Goal: Navigation & Orientation: Find specific page/section

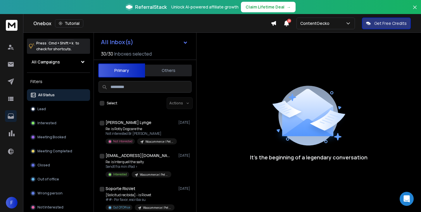
click at [166, 71] on button "Others" at bounding box center [168, 70] width 47 height 13
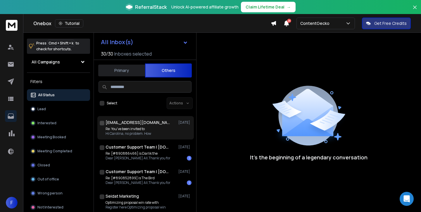
click at [152, 127] on div "Re: You've been invited to Hi Carolina, no problem. How" at bounding box center [149, 131] width 86 height 9
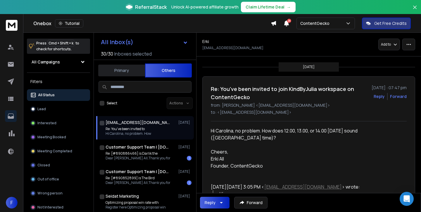
click at [131, 76] on button "Primary" at bounding box center [121, 70] width 47 height 13
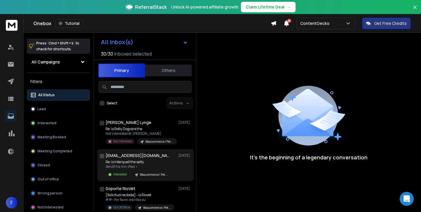
click at [162, 164] on p "Sendt fra min iPad >" at bounding box center [139, 166] width 66 height 5
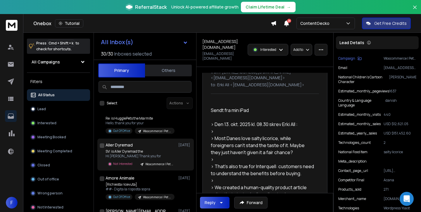
scroll to position [111, 0]
click at [157, 148] on p "SV: is Aller Dyremad the" at bounding box center [141, 150] width 70 height 5
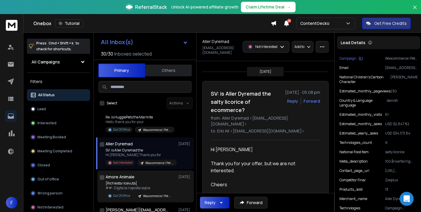
click at [155, 179] on div "Amore Animale 13 Oct" at bounding box center [149, 177] width 86 height 6
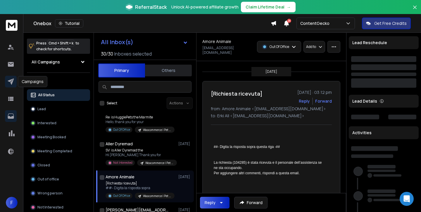
click at [11, 84] on icon at bounding box center [11, 82] width 6 height 6
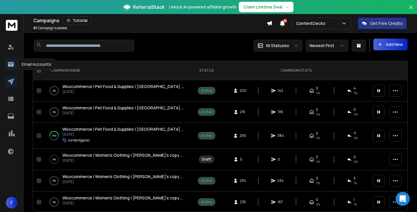
click at [8, 64] on icon at bounding box center [11, 64] width 6 height 5
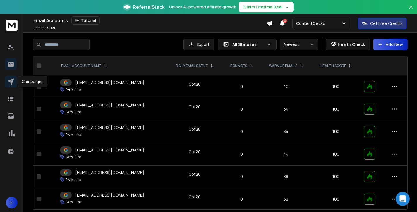
click at [8, 81] on icon at bounding box center [11, 82] width 6 height 6
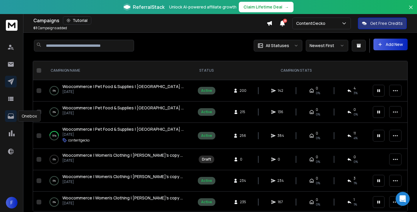
click at [11, 116] on icon at bounding box center [10, 116] width 7 height 7
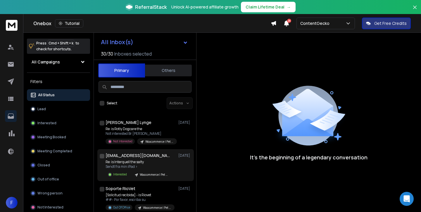
click at [161, 162] on p "Re: is Interquell the salty" at bounding box center [139, 162] width 66 height 5
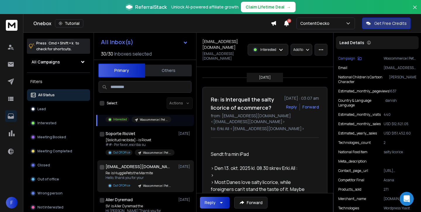
scroll to position [84, 0]
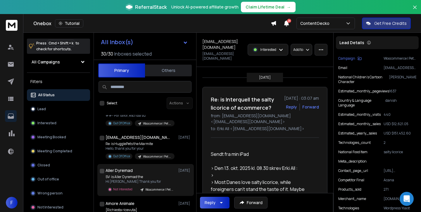
click at [167, 169] on div "Aller Dyremad [DATE]" at bounding box center [149, 171] width 86 height 6
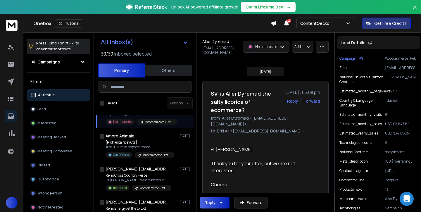
scroll to position [159, 0]
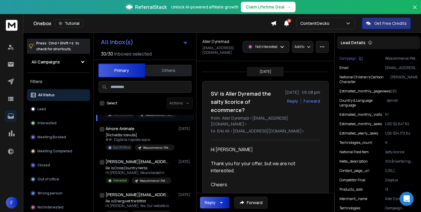
click at [15, 171] on div "F" at bounding box center [11, 114] width 23 height 200
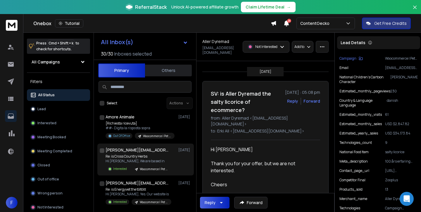
scroll to position [202, 0]
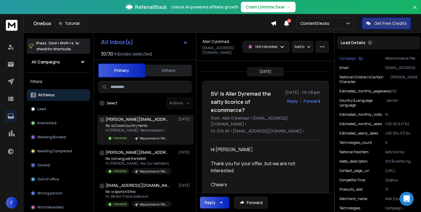
click at [166, 129] on p "Hi [PERSON_NAME], We are based in" at bounding box center [139, 130] width 66 height 5
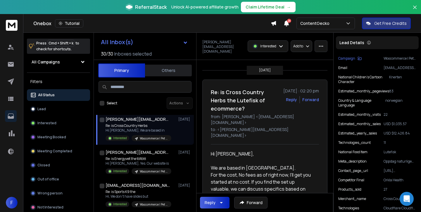
scroll to position [0, 0]
click at [303, 46] on p "Add to" at bounding box center [299, 46] width 10 height 5
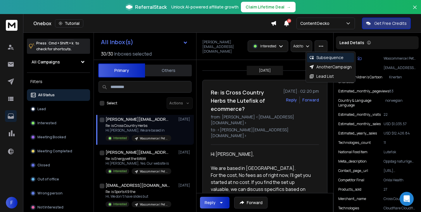
click at [320, 59] on div "Subsequence" at bounding box center [327, 58] width 34 height 6
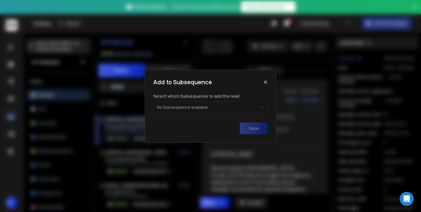
click at [267, 82] on icon at bounding box center [265, 82] width 5 height 5
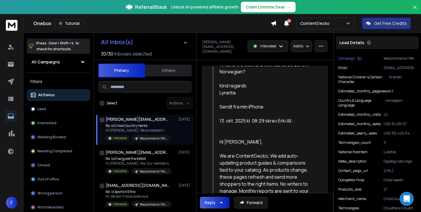
scroll to position [271, 0]
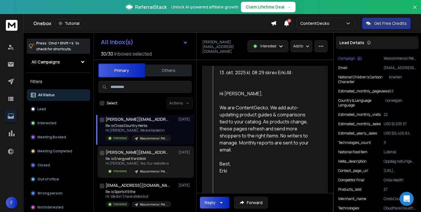
click at [162, 162] on p "Hi [PERSON_NAME], Yes. Our website is" at bounding box center [139, 163] width 66 height 5
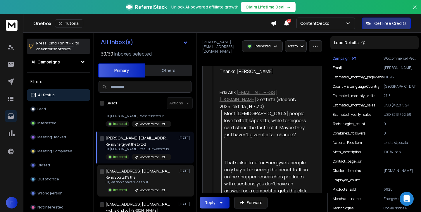
scroll to position [246, 0]
